Goal: Navigation & Orientation: Find specific page/section

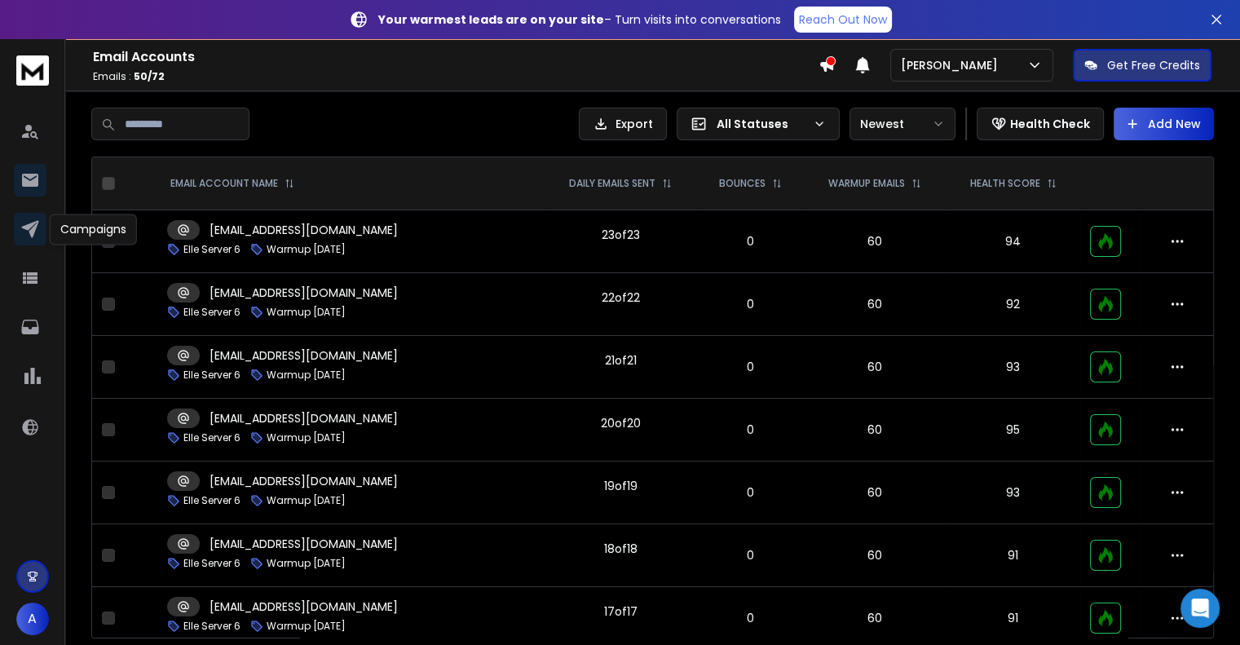
click at [35, 226] on icon at bounding box center [29, 228] width 17 height 17
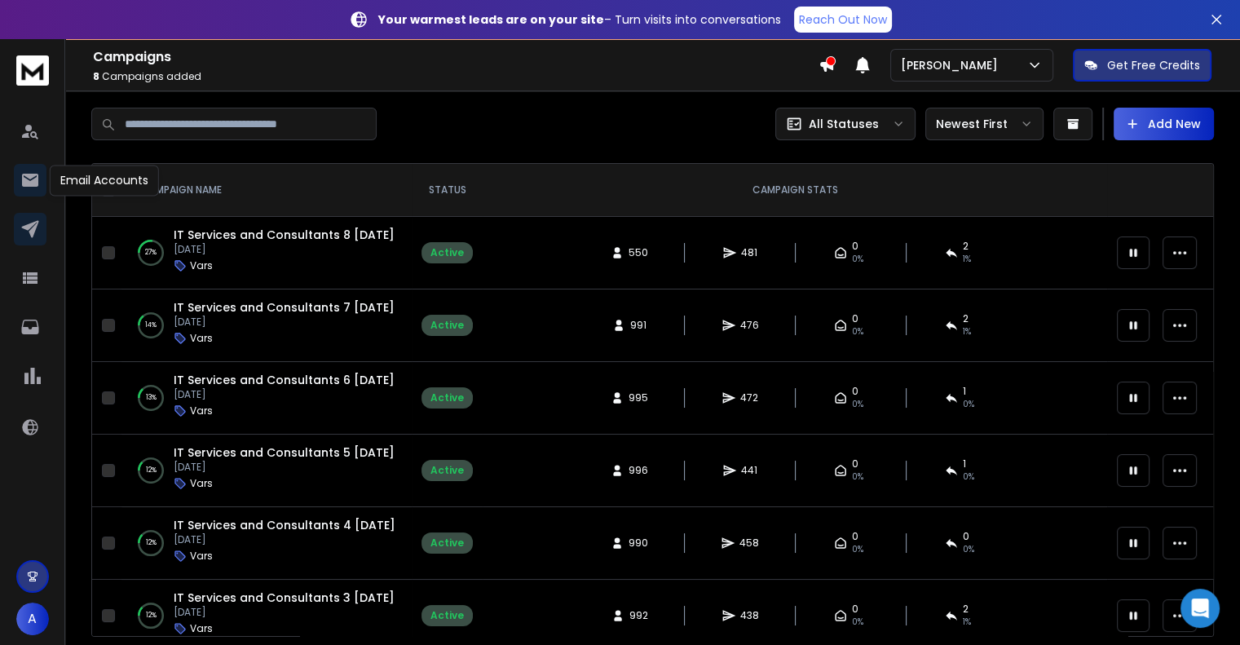
click at [23, 170] on icon at bounding box center [30, 180] width 20 height 20
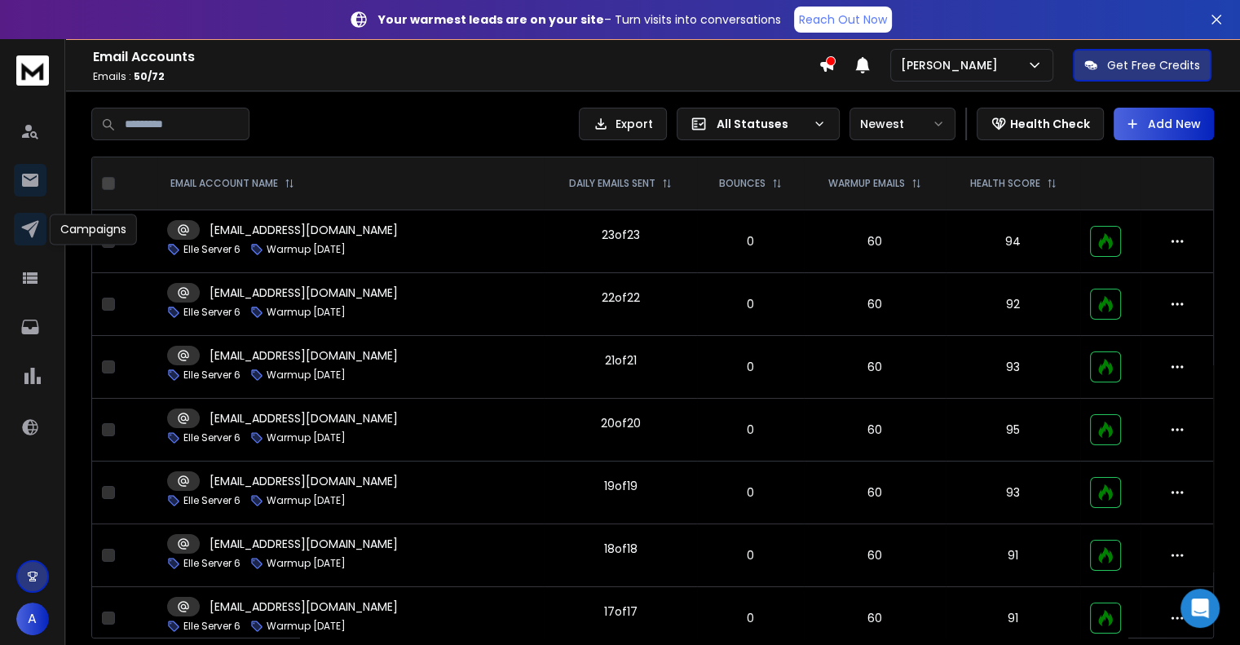
click at [28, 233] on icon at bounding box center [30, 229] width 20 height 20
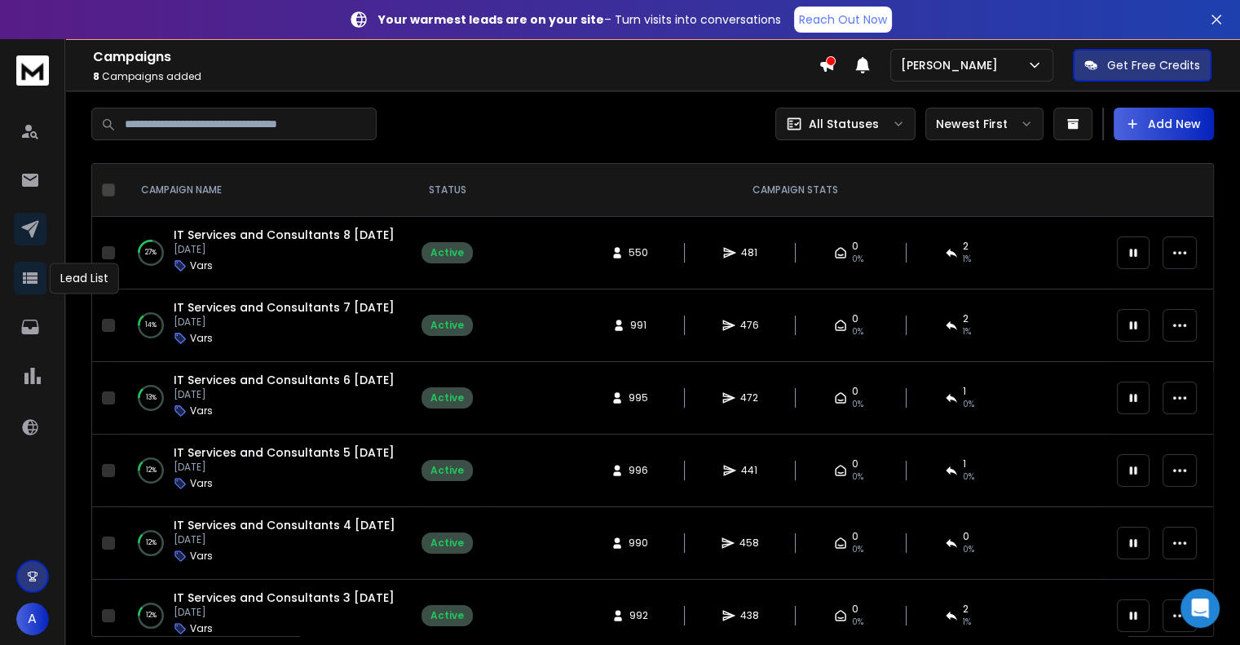
click at [30, 281] on icon at bounding box center [30, 277] width 15 height 11
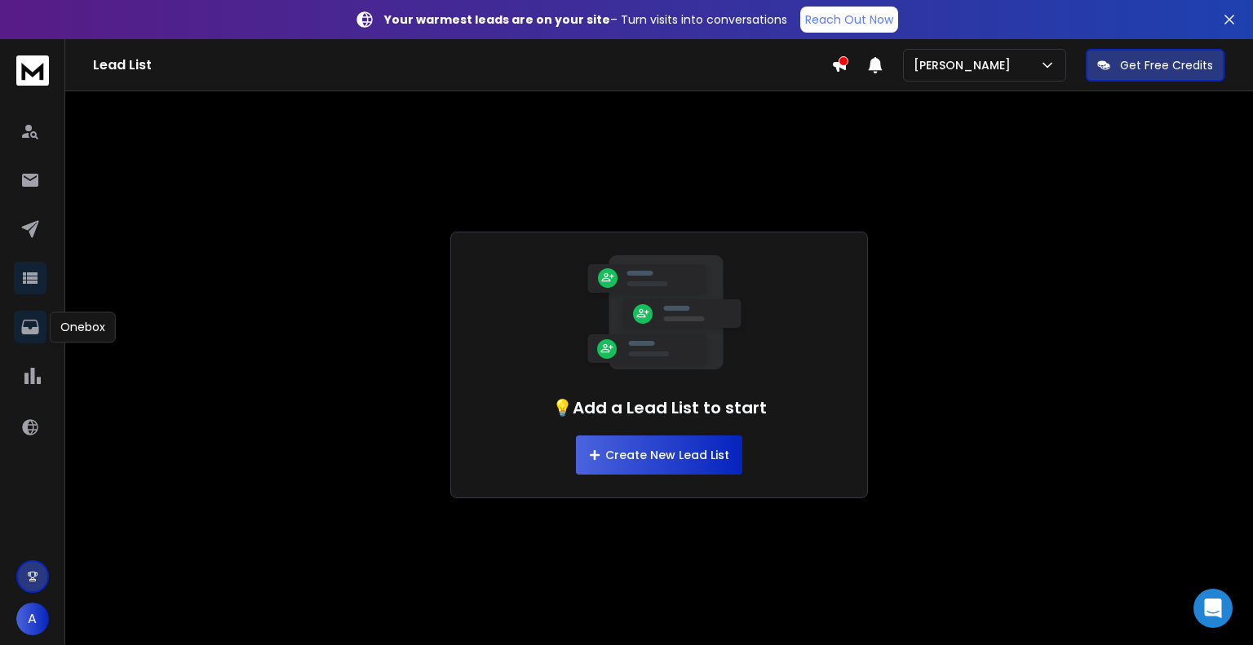
click at [31, 325] on icon at bounding box center [30, 327] width 20 height 20
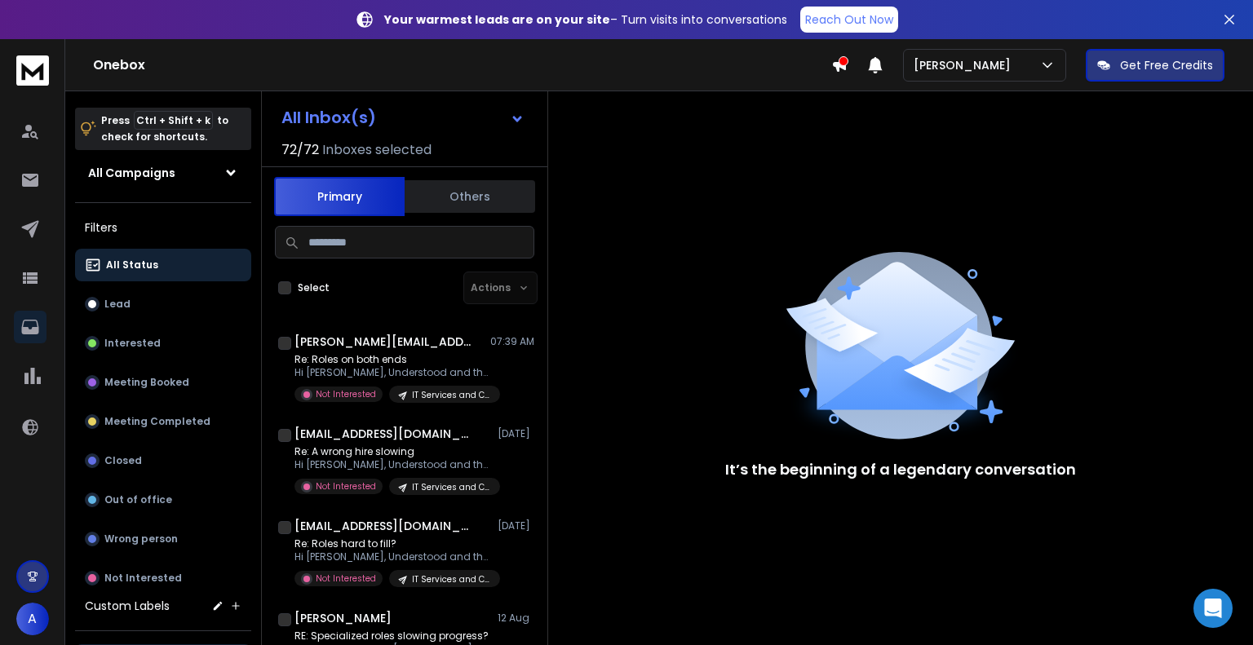
click at [241, 29] on div "Your warmest leads are on your site – Turn visits into conversations Reach Out …" at bounding box center [626, 19] width 1253 height 39
click at [157, 308] on button "Lead" at bounding box center [163, 304] width 176 height 33
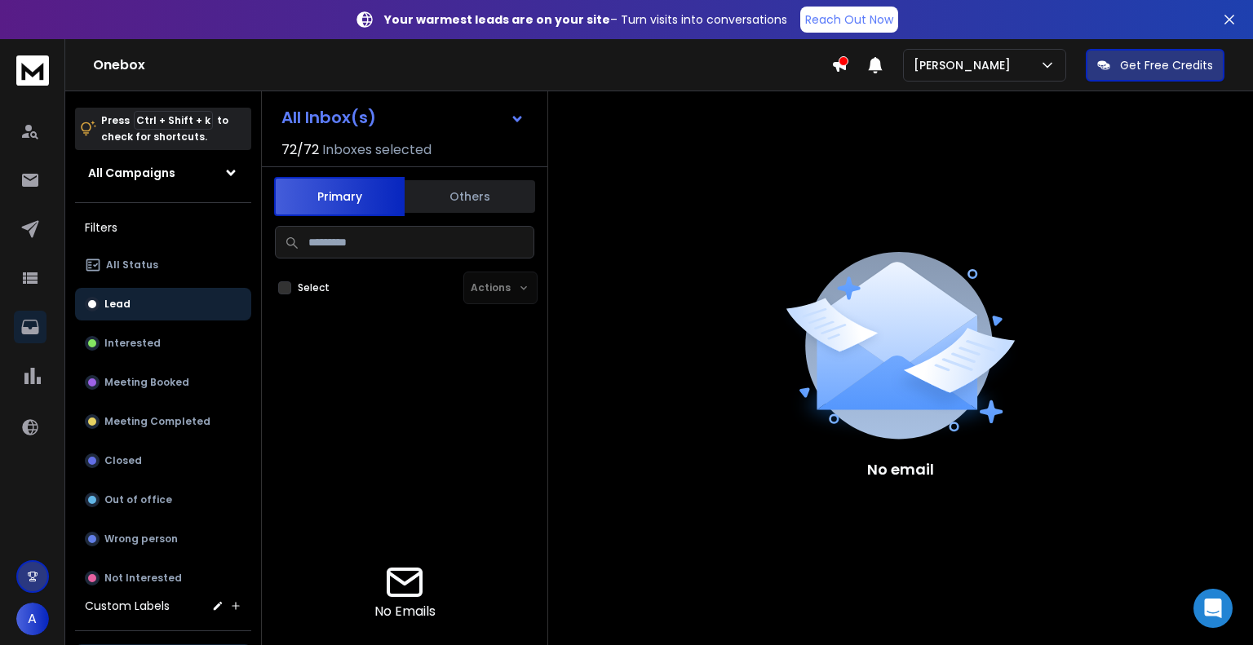
click at [231, 48] on div "Onebox [PERSON_NAME] Get Free Credits" at bounding box center [626, 65] width 1253 height 52
click at [988, 71] on p "[PERSON_NAME]" at bounding box center [965, 65] width 104 height 16
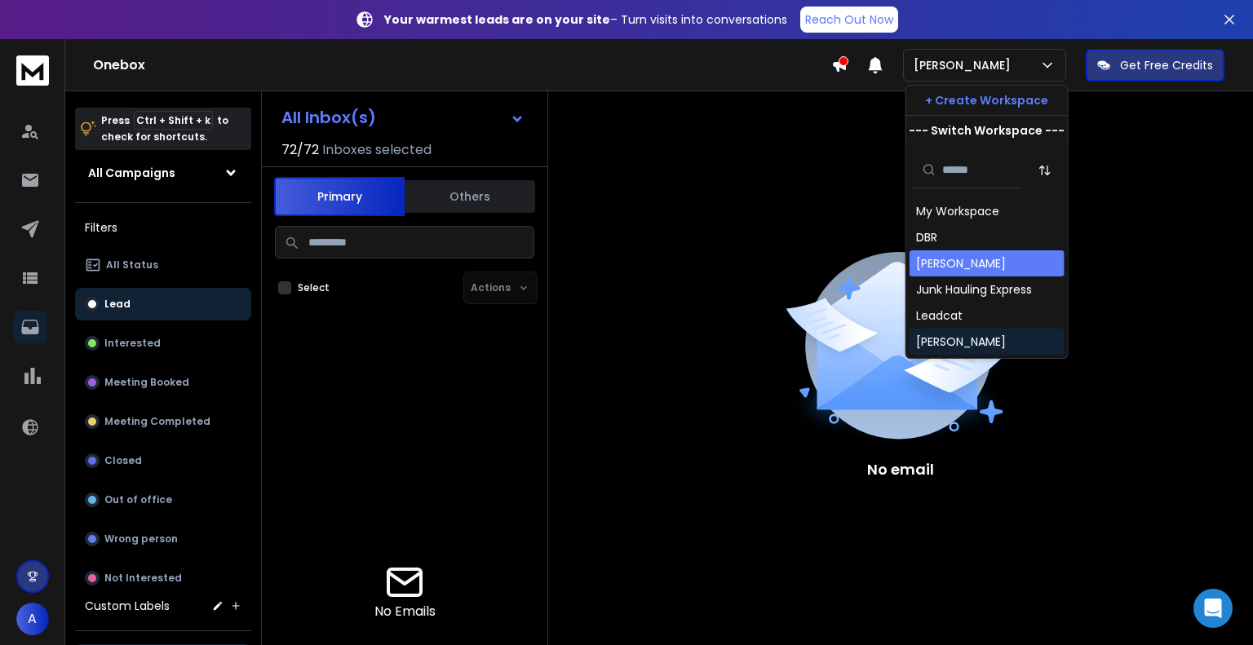
click at [964, 335] on div "[PERSON_NAME]" at bounding box center [961, 342] width 90 height 16
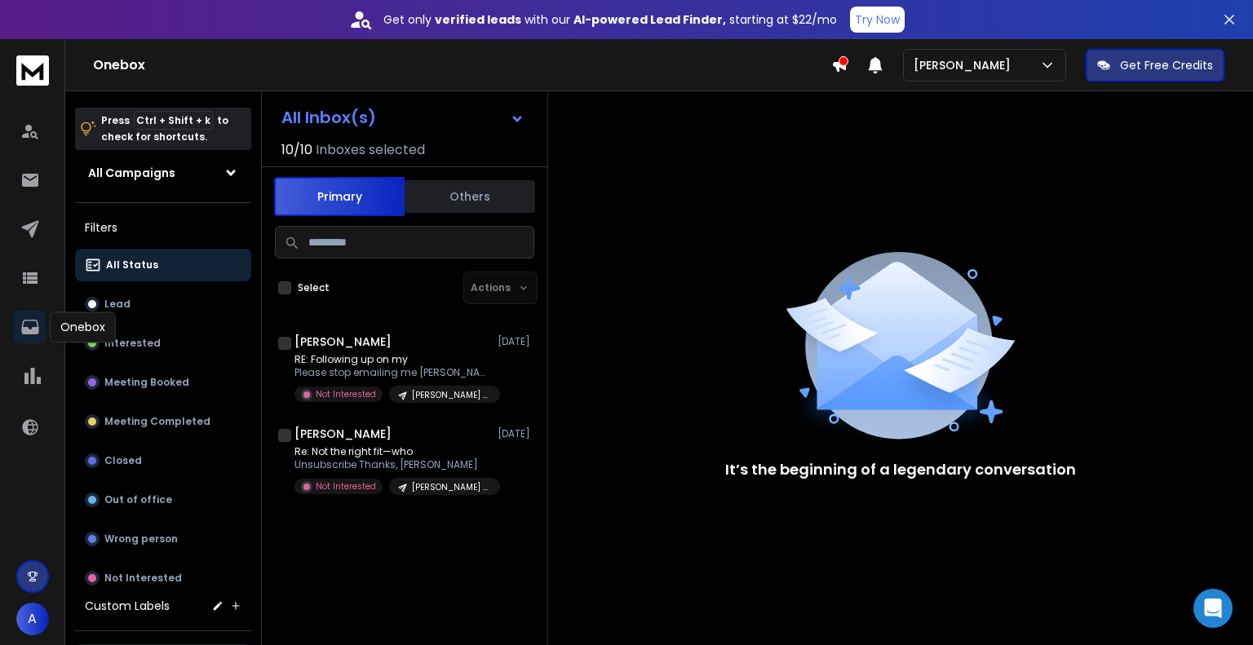
click at [29, 322] on icon at bounding box center [30, 327] width 20 height 20
click at [21, 241] on link at bounding box center [30, 229] width 33 height 33
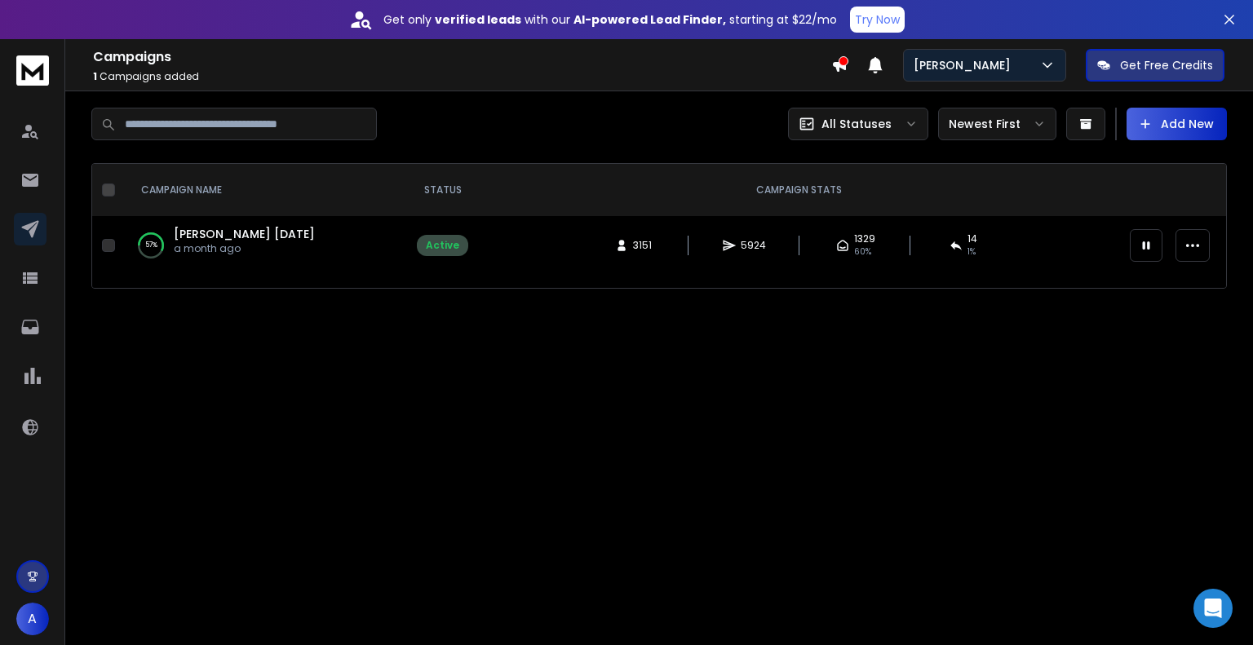
click at [996, 74] on button "[PERSON_NAME]" at bounding box center [984, 65] width 163 height 33
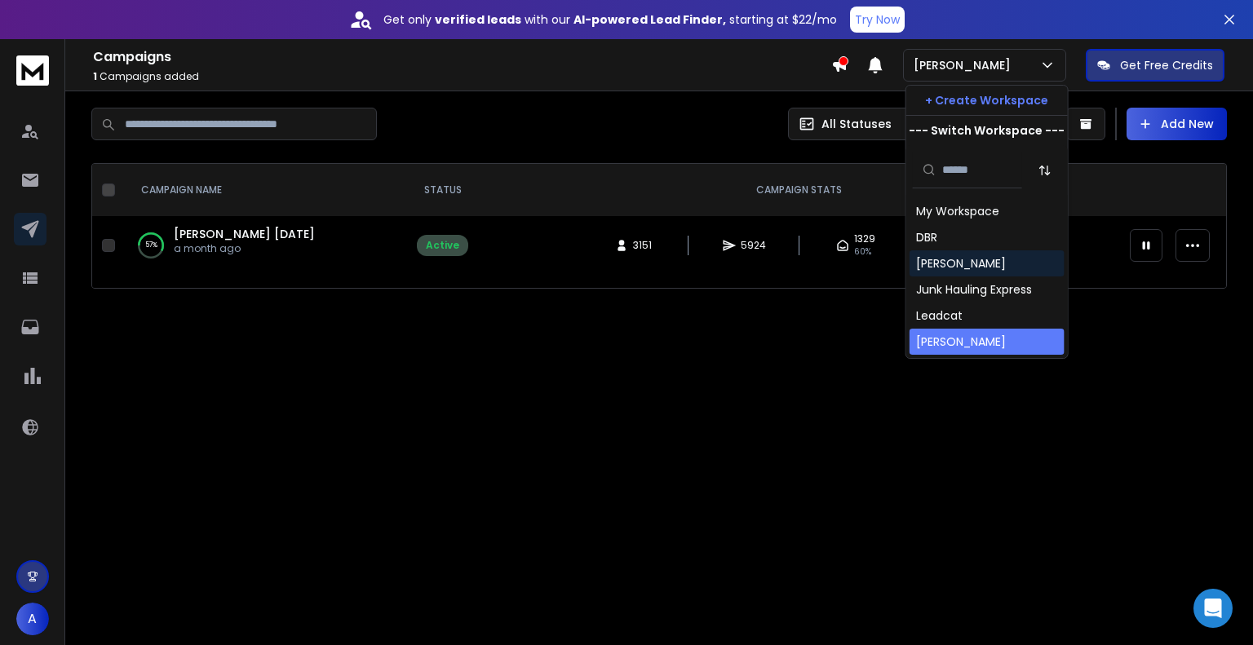
click at [947, 263] on div "[PERSON_NAME]" at bounding box center [961, 263] width 90 height 16
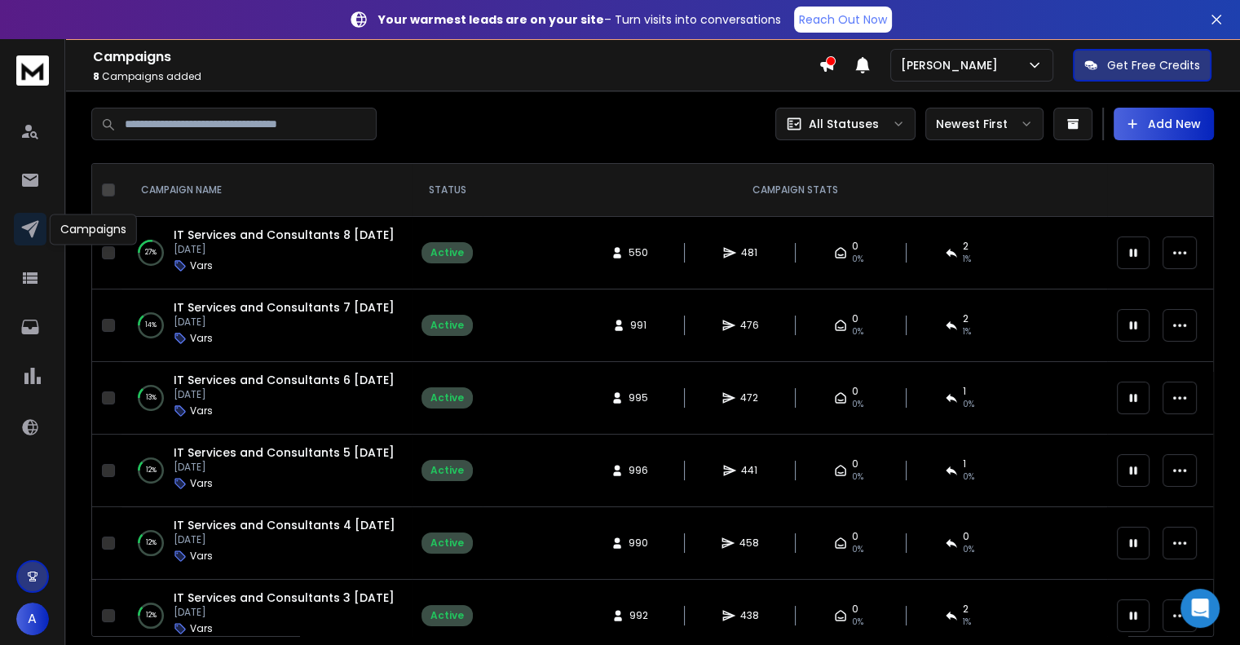
click at [29, 234] on icon at bounding box center [30, 229] width 20 height 20
click at [27, 232] on icon at bounding box center [30, 229] width 20 height 20
